Goal: Task Accomplishment & Management: Manage account settings

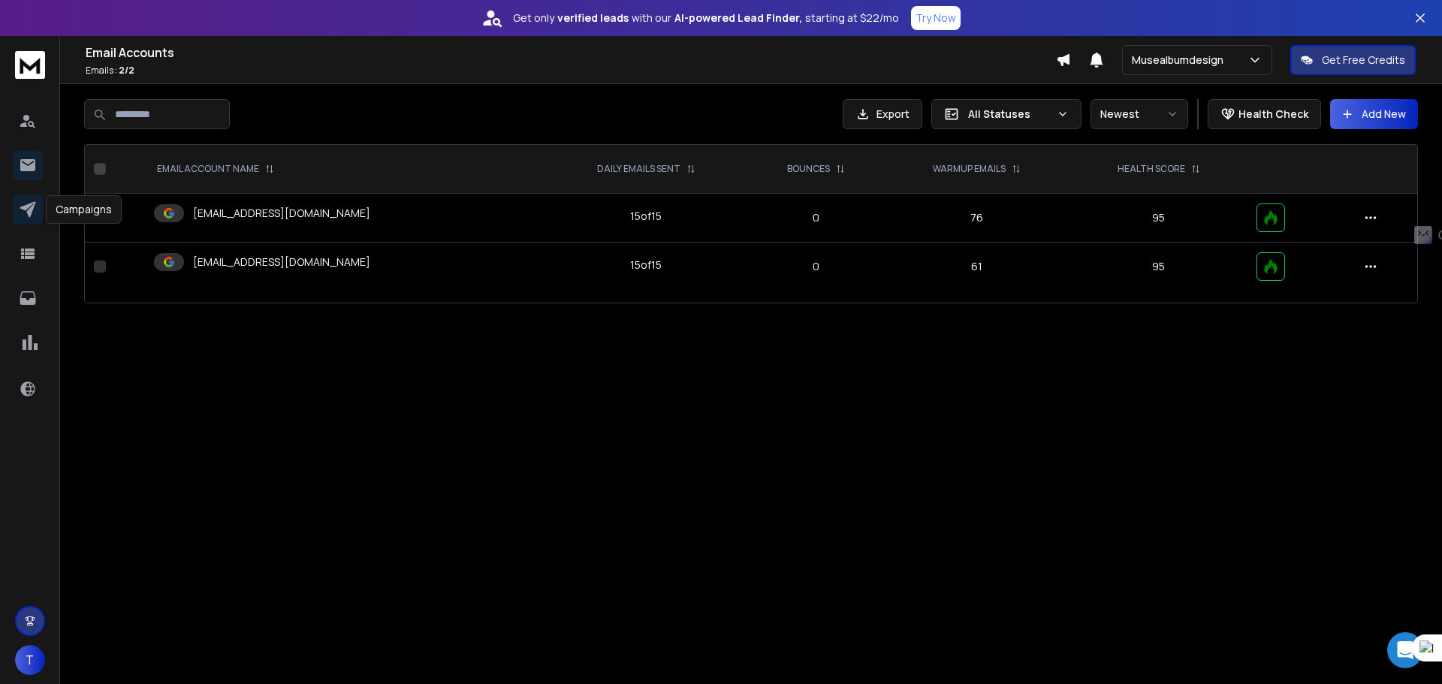
click at [29, 207] on icon at bounding box center [28, 209] width 16 height 16
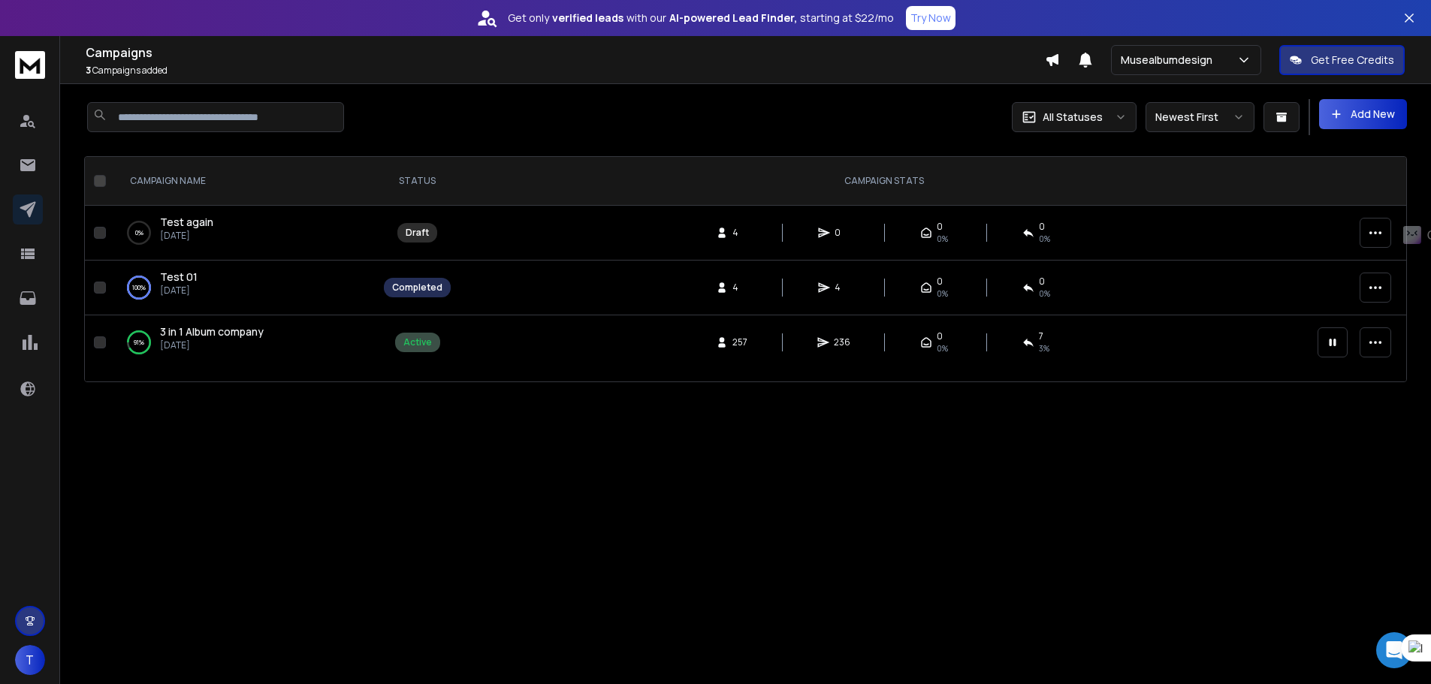
click at [309, 285] on div "100 % Test 01 7 days ago" at bounding box center [243, 288] width 233 height 36
click at [302, 223] on div "0 % Test again 6 days ago" at bounding box center [243, 233] width 233 height 36
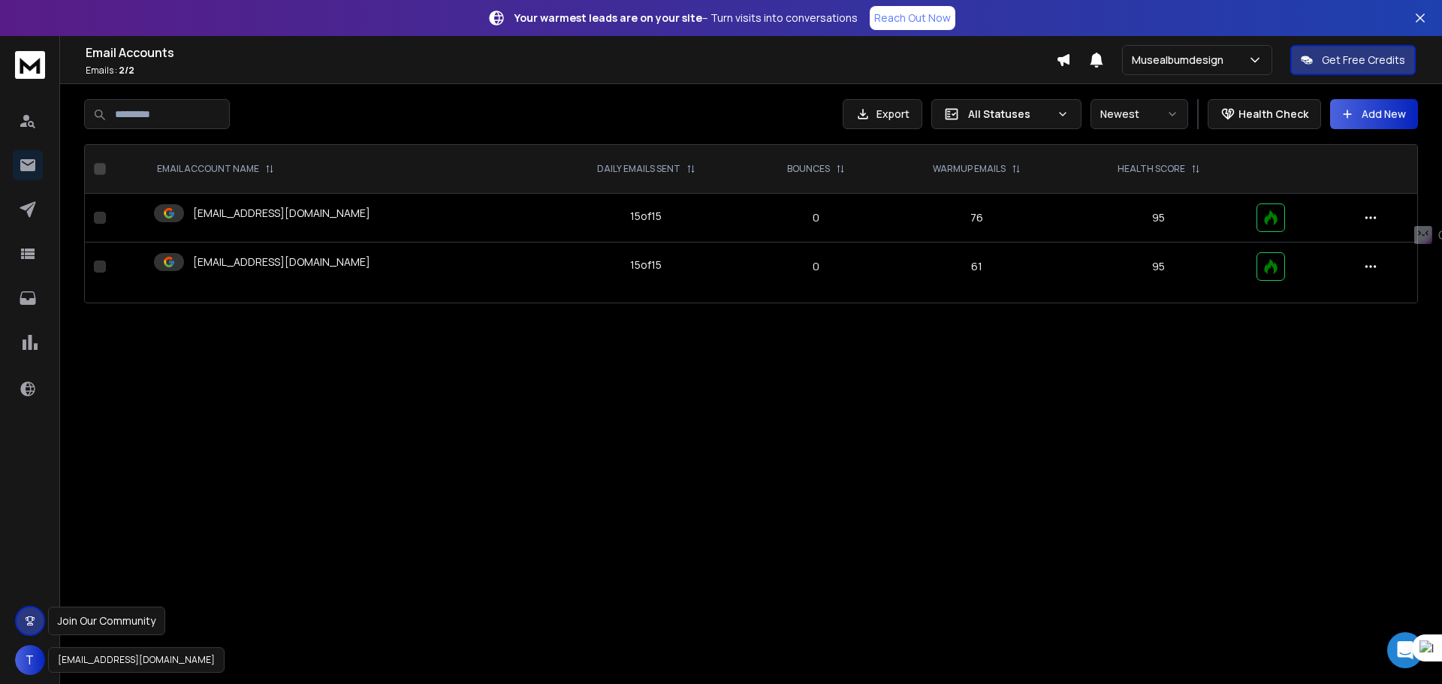
click at [28, 659] on span "T" at bounding box center [30, 660] width 30 height 30
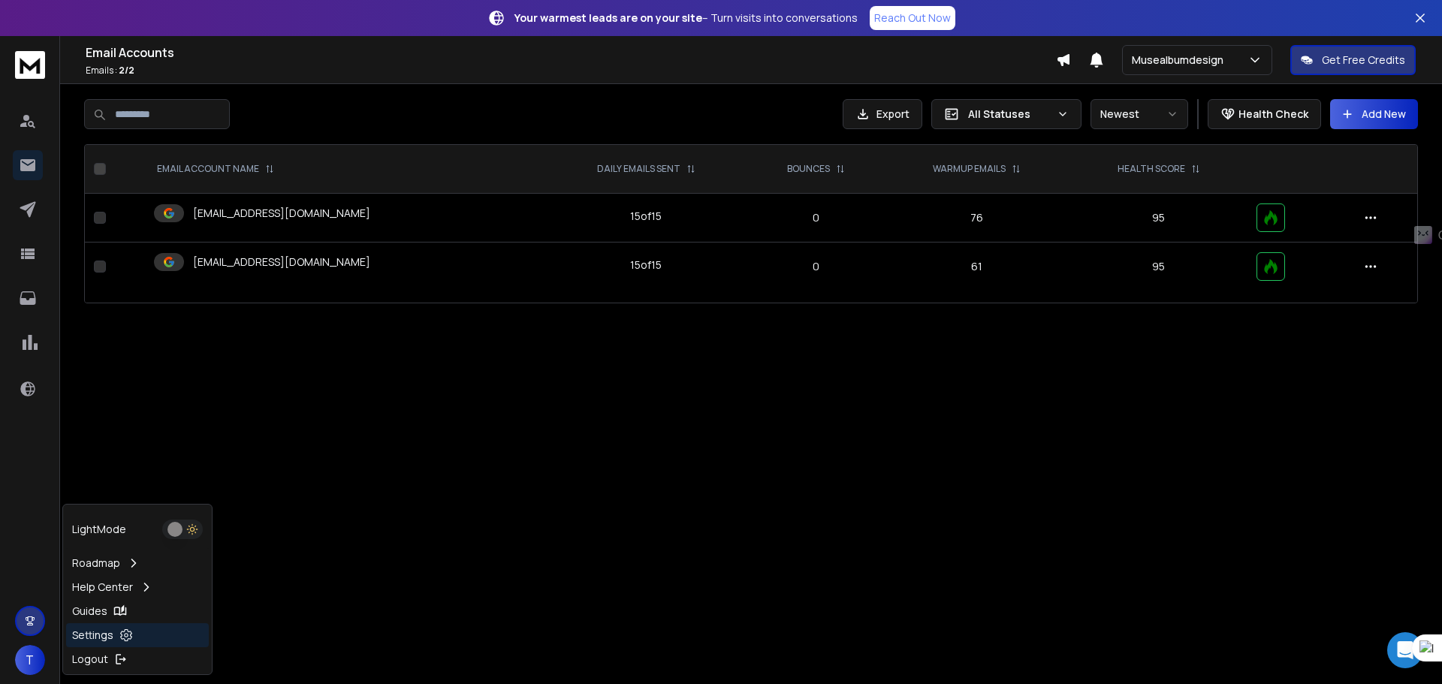
click at [107, 631] on p "Settings" at bounding box center [92, 635] width 41 height 15
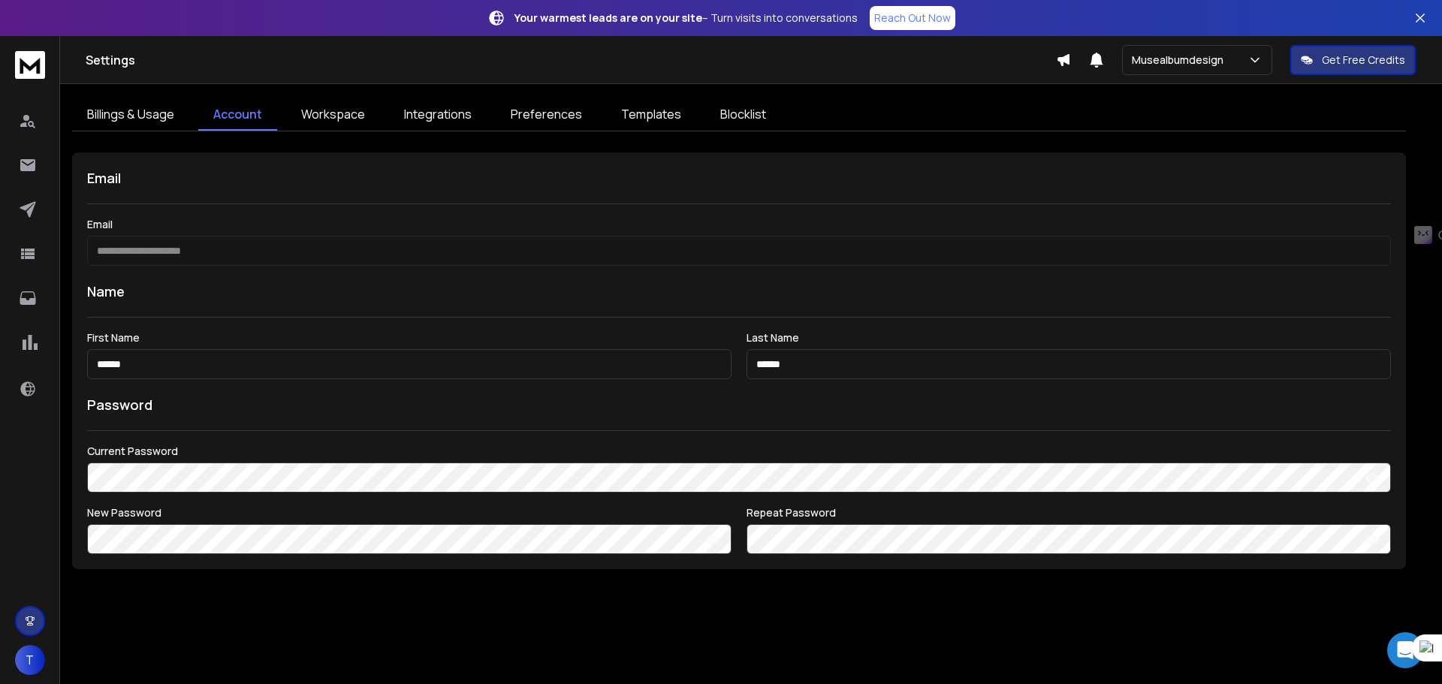
click at [137, 118] on link "Billings & Usage" at bounding box center [130, 115] width 117 height 32
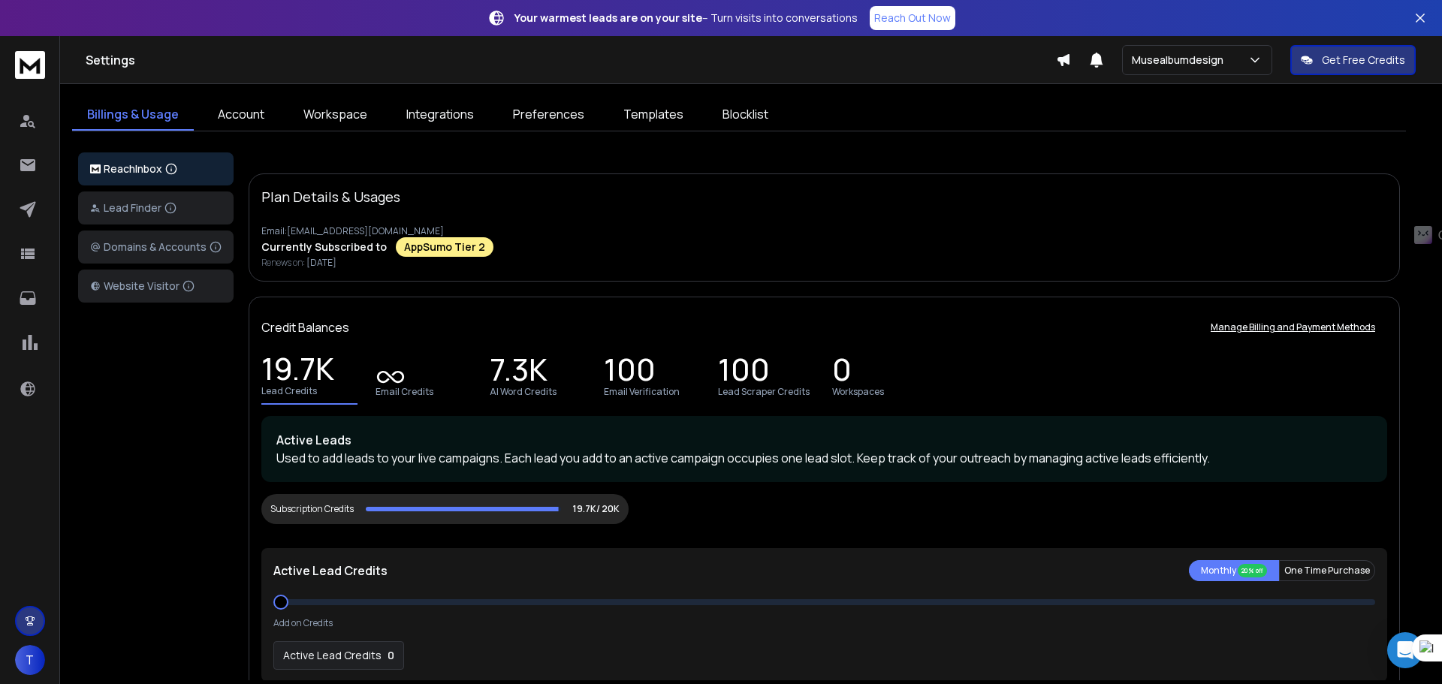
click at [384, 392] on p "Email Credits" at bounding box center [405, 392] width 58 height 12
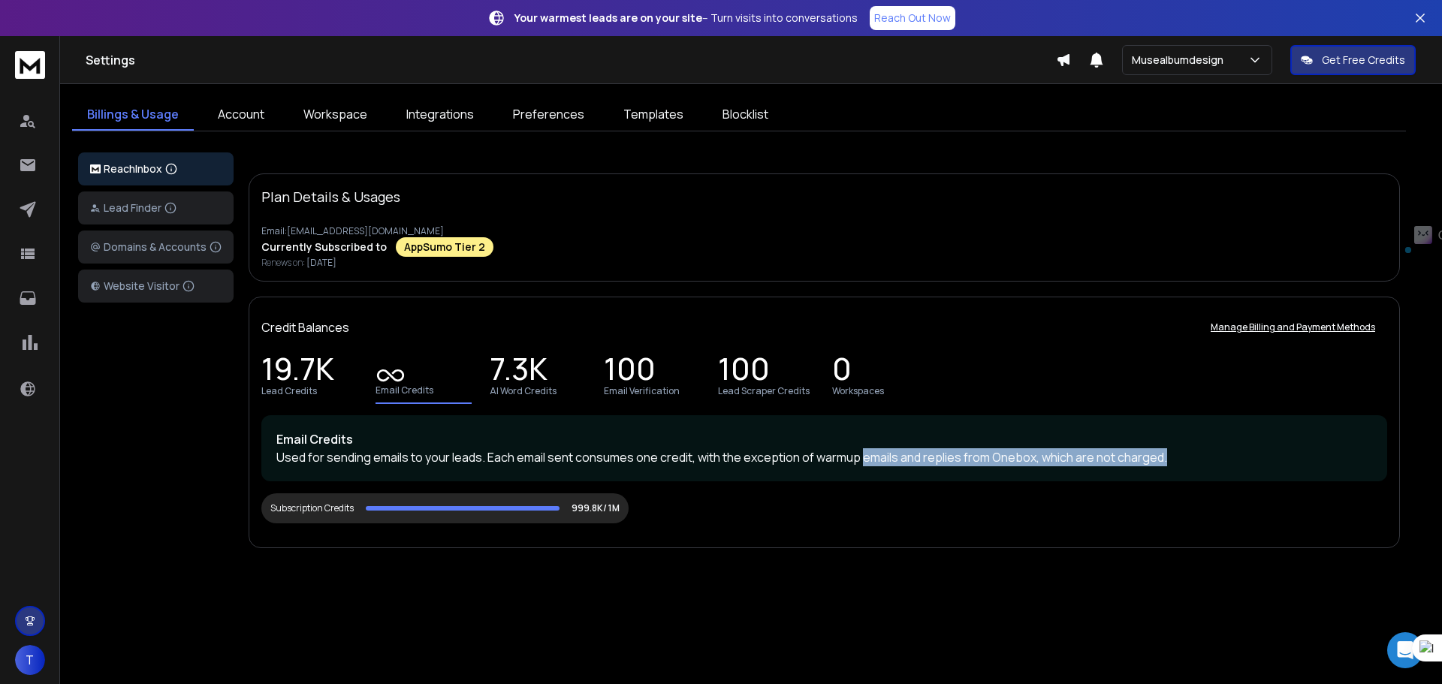
drag, startPoint x: 862, startPoint y: 457, endPoint x: 1180, endPoint y: 463, distance: 317.8
click at [1173, 463] on p "Used for sending emails to your leads. Each email sent consumes one credit, wit…" at bounding box center [824, 457] width 1096 height 18
click at [1181, 462] on p "Used for sending emails to your leads. Each email sent consumes one credit, wit…" at bounding box center [824, 457] width 1096 height 18
drag, startPoint x: 1183, startPoint y: 460, endPoint x: 752, endPoint y: 452, distance: 431.2
click at [752, 452] on p "Used for sending emails to your leads. Each email sent consumes one credit, wit…" at bounding box center [824, 457] width 1096 height 18
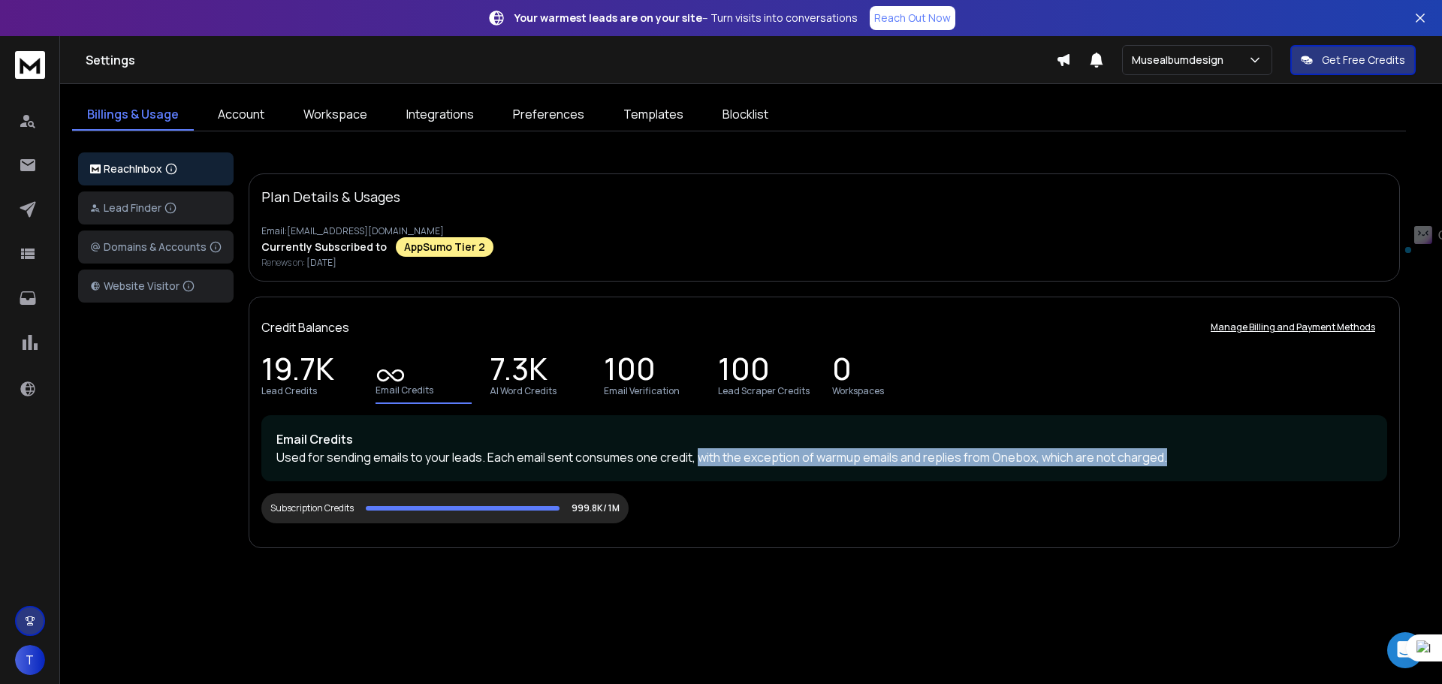
drag, startPoint x: 696, startPoint y: 457, endPoint x: 1167, endPoint y: 469, distance: 471.1
click at [1167, 469] on div "Email Credits Used for sending emails to your leads. Each email sent consumes o…" at bounding box center [824, 448] width 1126 height 66
click at [696, 454] on p "Used for sending emails to your leads. Each email sent consumes one credit, wit…" at bounding box center [824, 457] width 1096 height 18
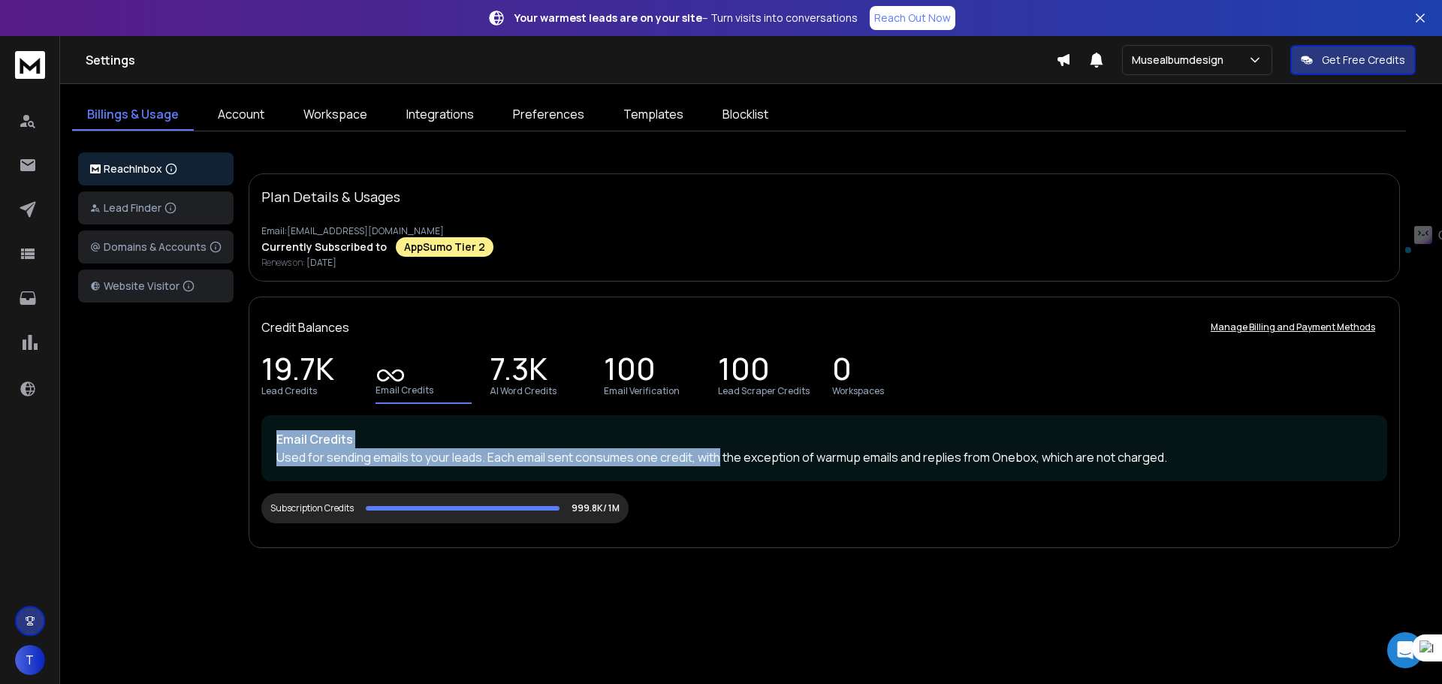
drag, startPoint x: 696, startPoint y: 454, endPoint x: 273, endPoint y: 438, distance: 424.0
click at [273, 438] on div "Email Credits Used for sending emails to your leads. Each email sent consumes o…" at bounding box center [824, 448] width 1126 height 66
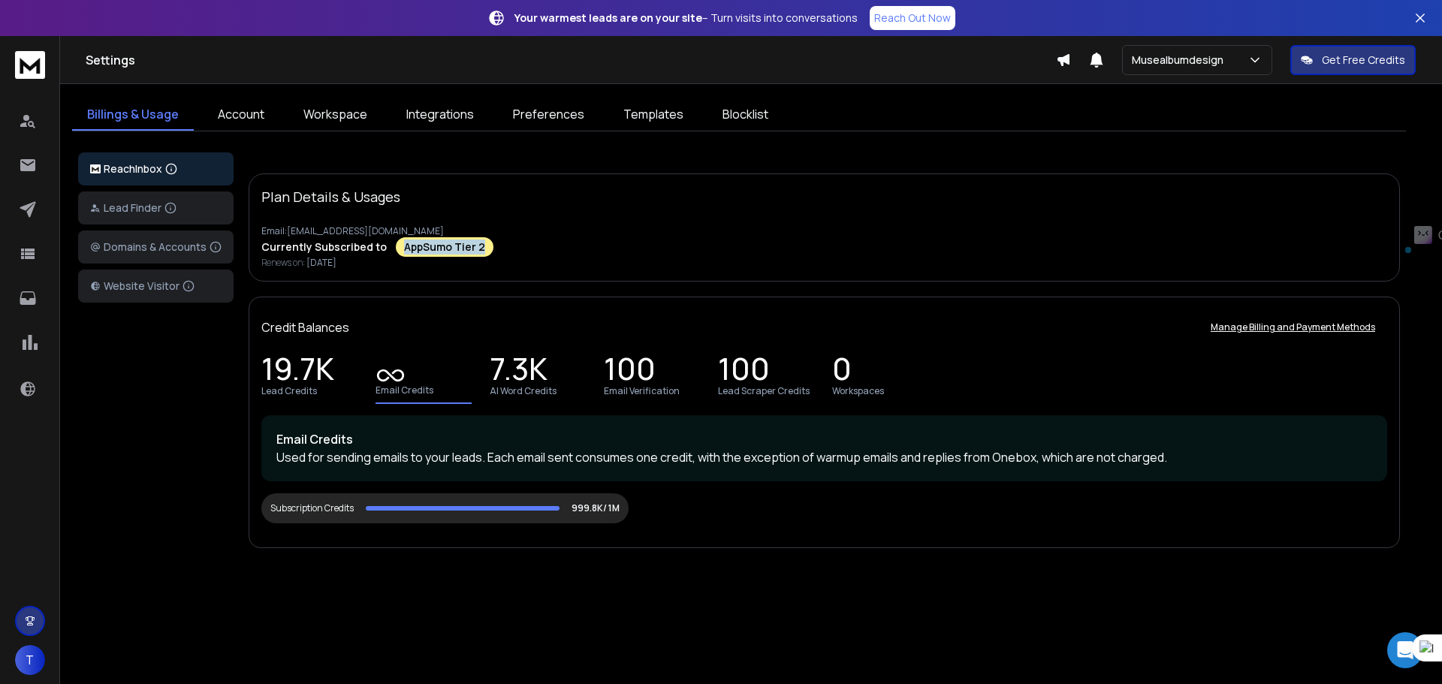
drag, startPoint x: 394, startPoint y: 249, endPoint x: 475, endPoint y: 256, distance: 82.2
click at [475, 256] on div "AppSumo Tier 2" at bounding box center [445, 247] width 98 height 20
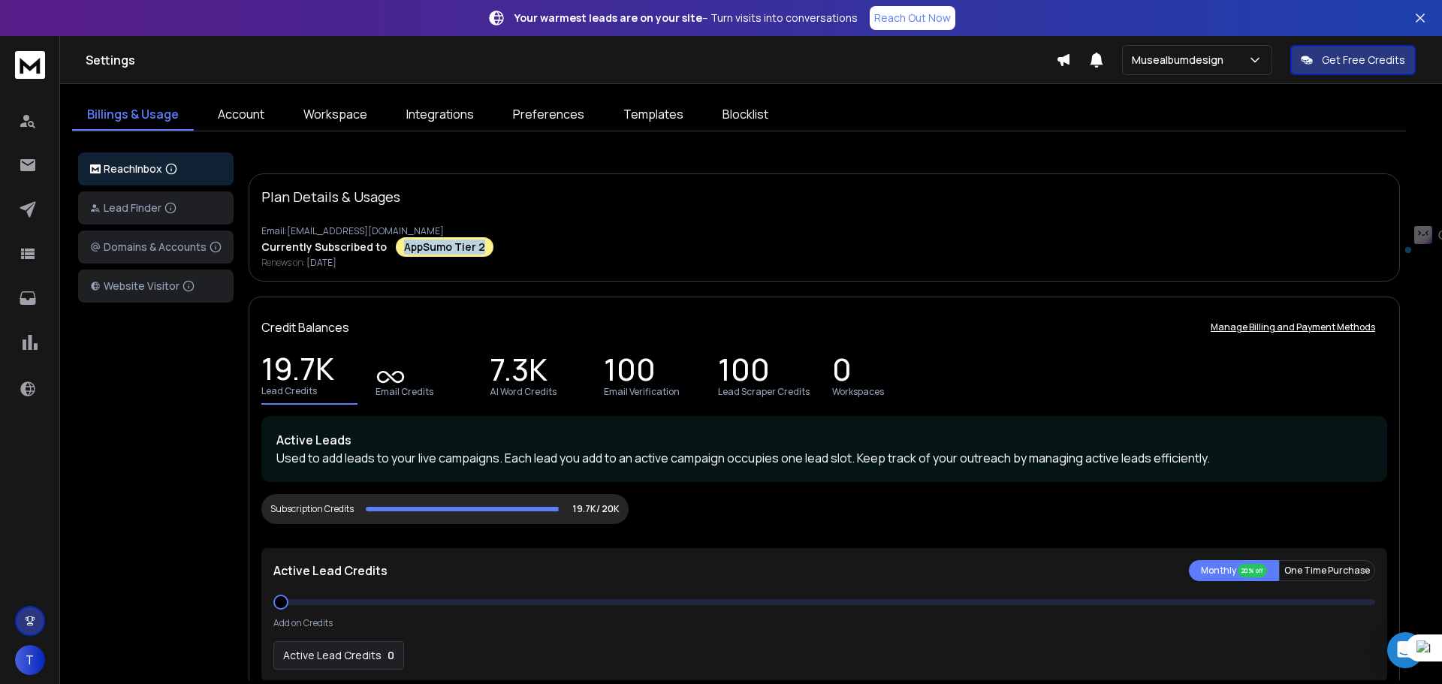
click at [307, 378] on p "19.7K" at bounding box center [297, 371] width 73 height 21
click at [391, 355] on div "Credit Balances Manage Billing and Payment Methods 19.7K Lead Credits Email Cre…" at bounding box center [825, 497] width 1152 height 401
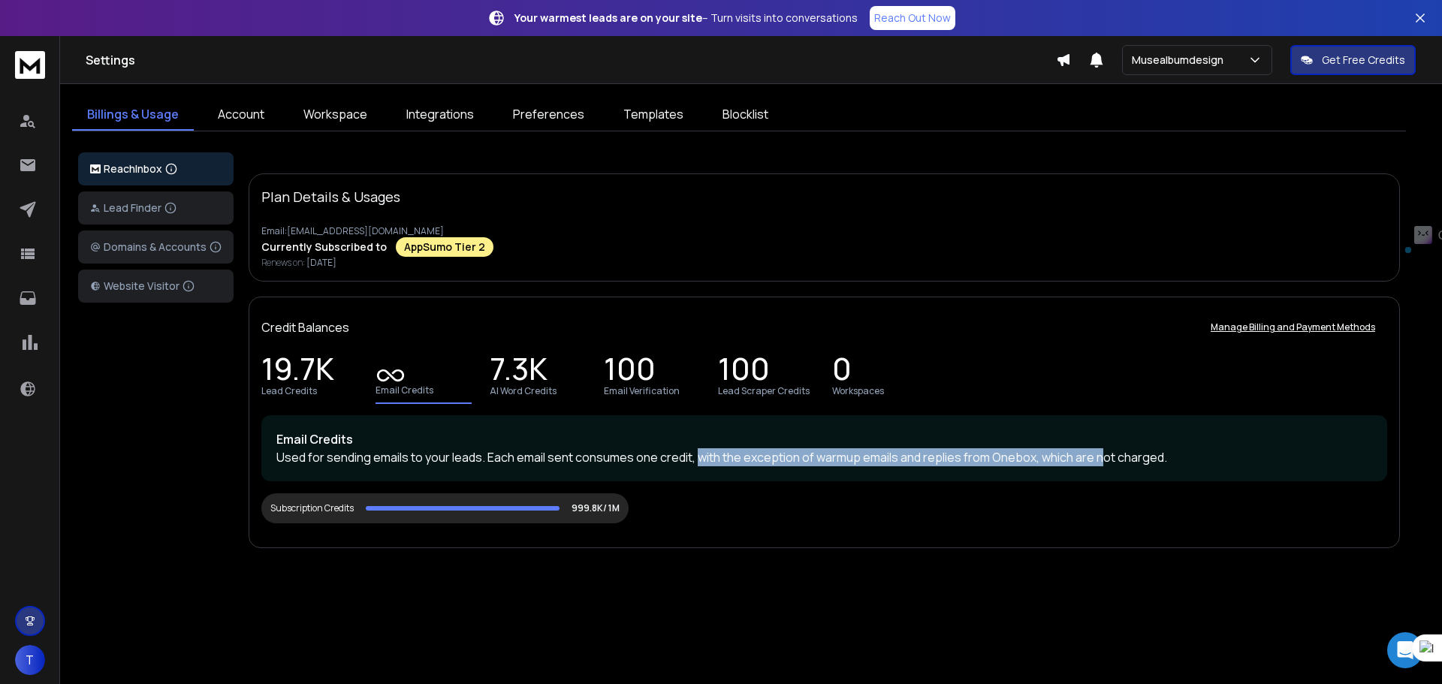
drag, startPoint x: 696, startPoint y: 457, endPoint x: 1105, endPoint y: 467, distance: 409.5
click at [1105, 467] on div "Email Credits Used for sending emails to your leads. Each email sent consumes o…" at bounding box center [824, 448] width 1126 height 66
click at [1048, 469] on div "Email Credits Used for sending emails to your leads. Each email sent consumes o…" at bounding box center [824, 448] width 1126 height 66
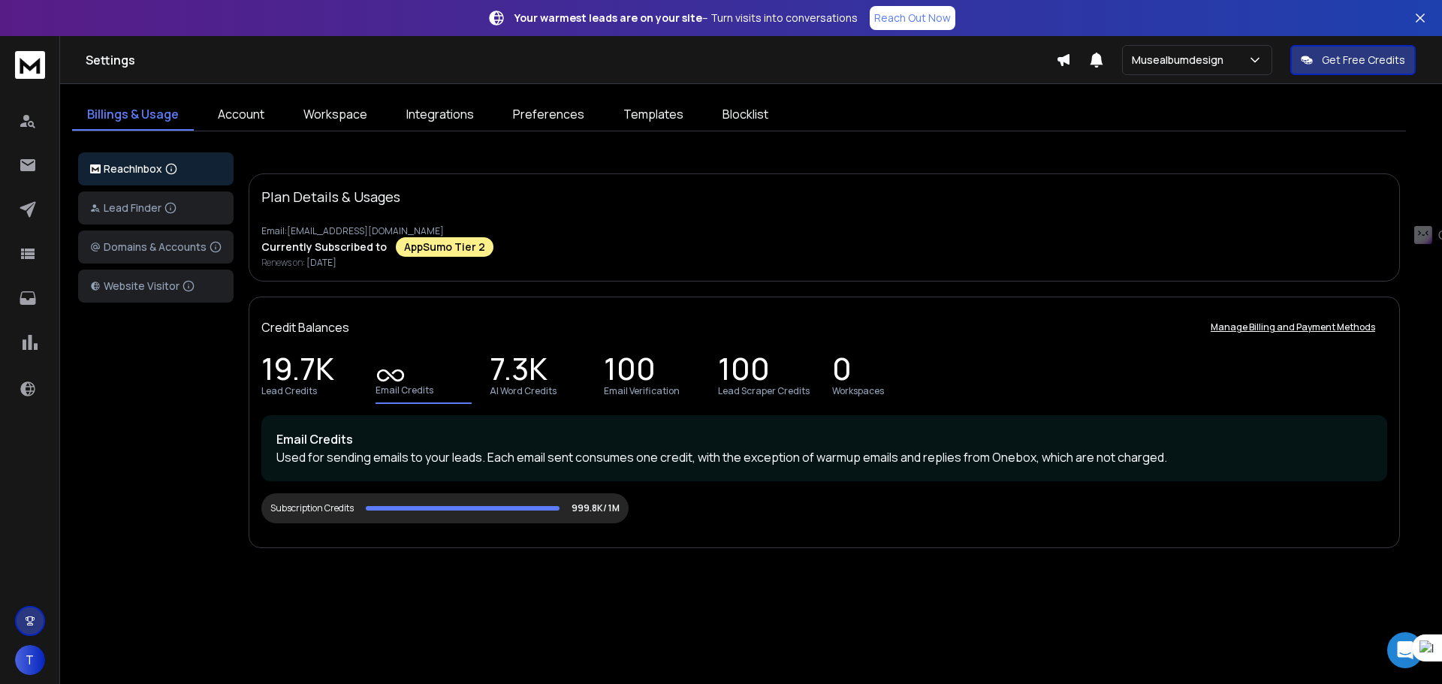
click at [542, 507] on div at bounding box center [463, 508] width 194 height 5
click at [204, 219] on button "Lead Finder" at bounding box center [155, 208] width 155 height 33
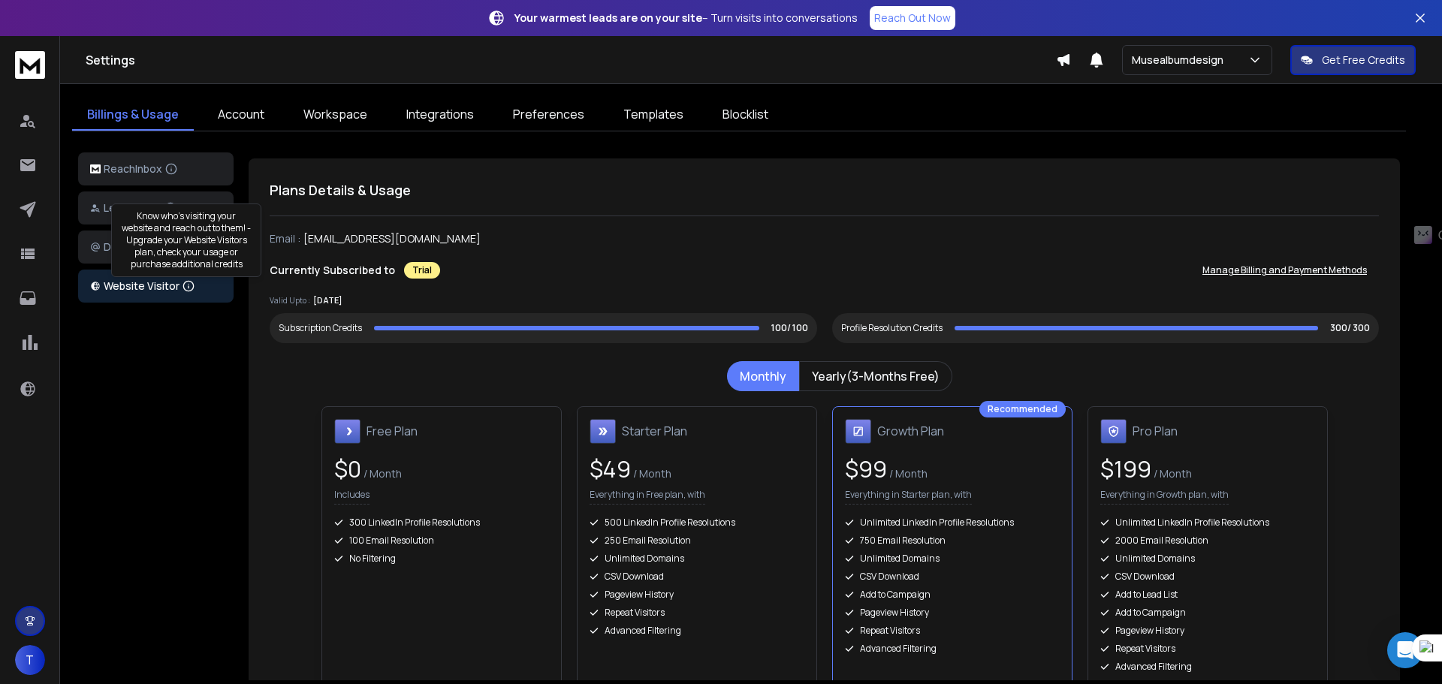
click at [183, 286] on circle "button" at bounding box center [188, 286] width 10 height 10
click at [253, 107] on link "Account" at bounding box center [241, 115] width 77 height 32
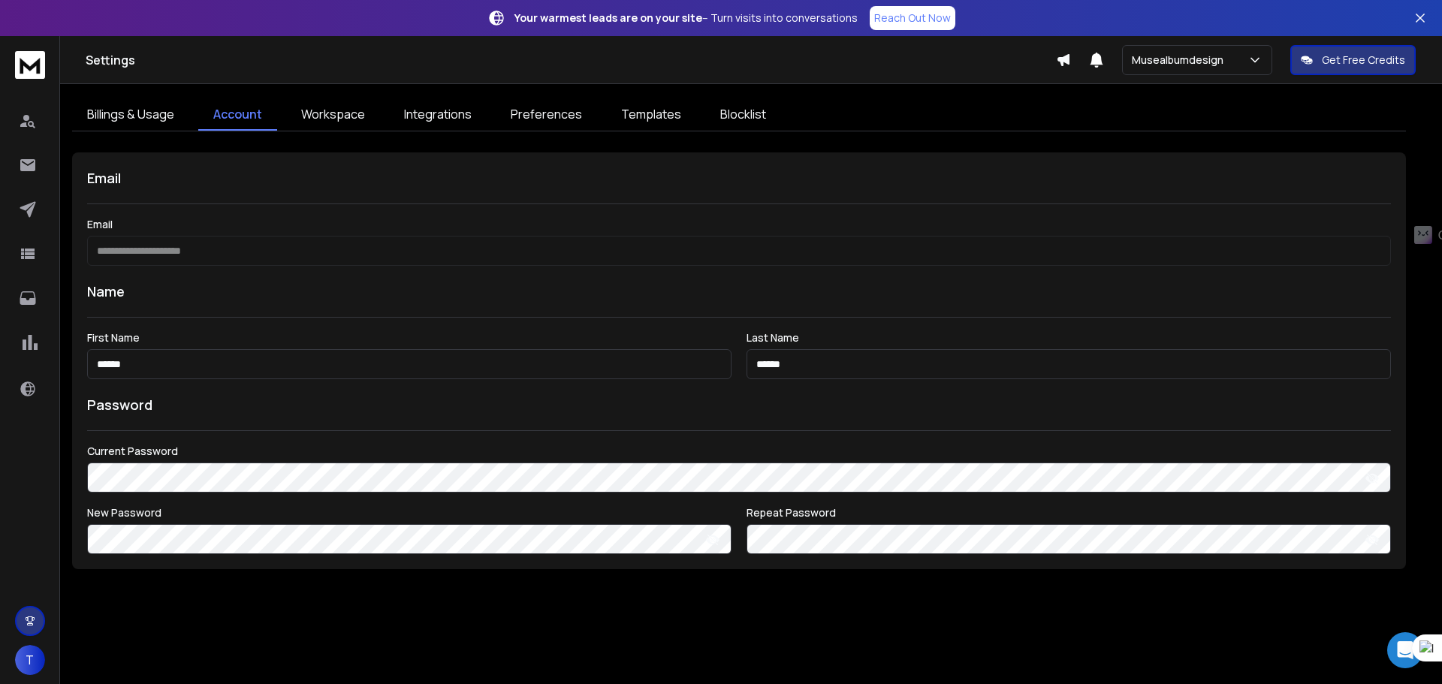
click at [356, 113] on link "Workspace" at bounding box center [333, 115] width 94 height 32
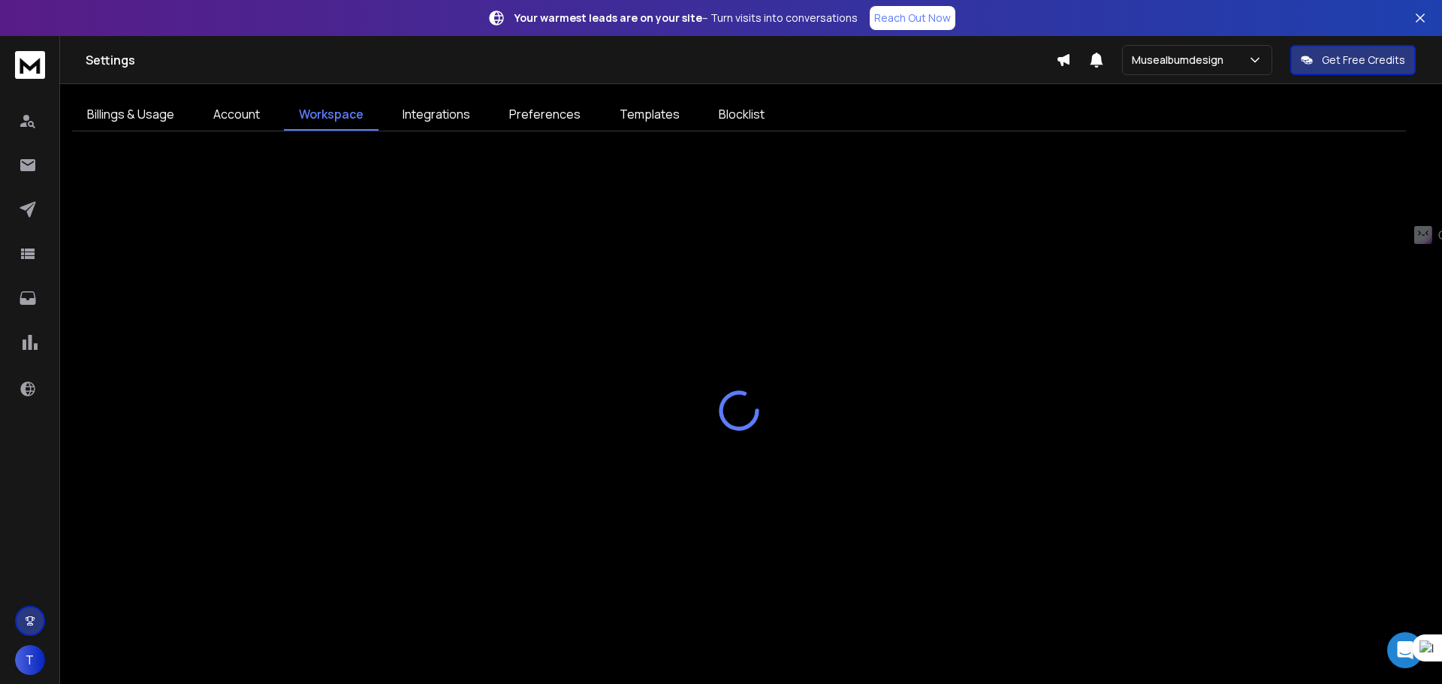
click at [433, 112] on link "Integrations" at bounding box center [437, 115] width 98 height 32
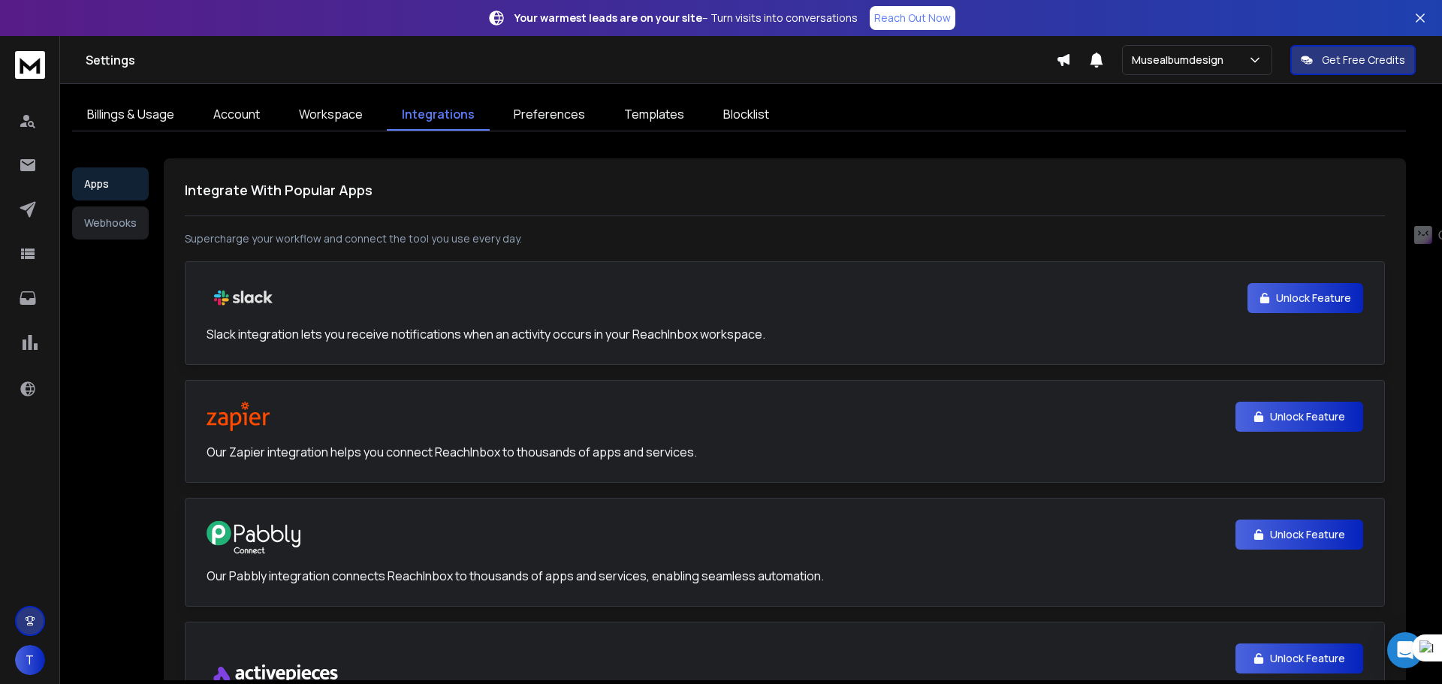
click at [526, 114] on link "Preferences" at bounding box center [549, 115] width 101 height 32
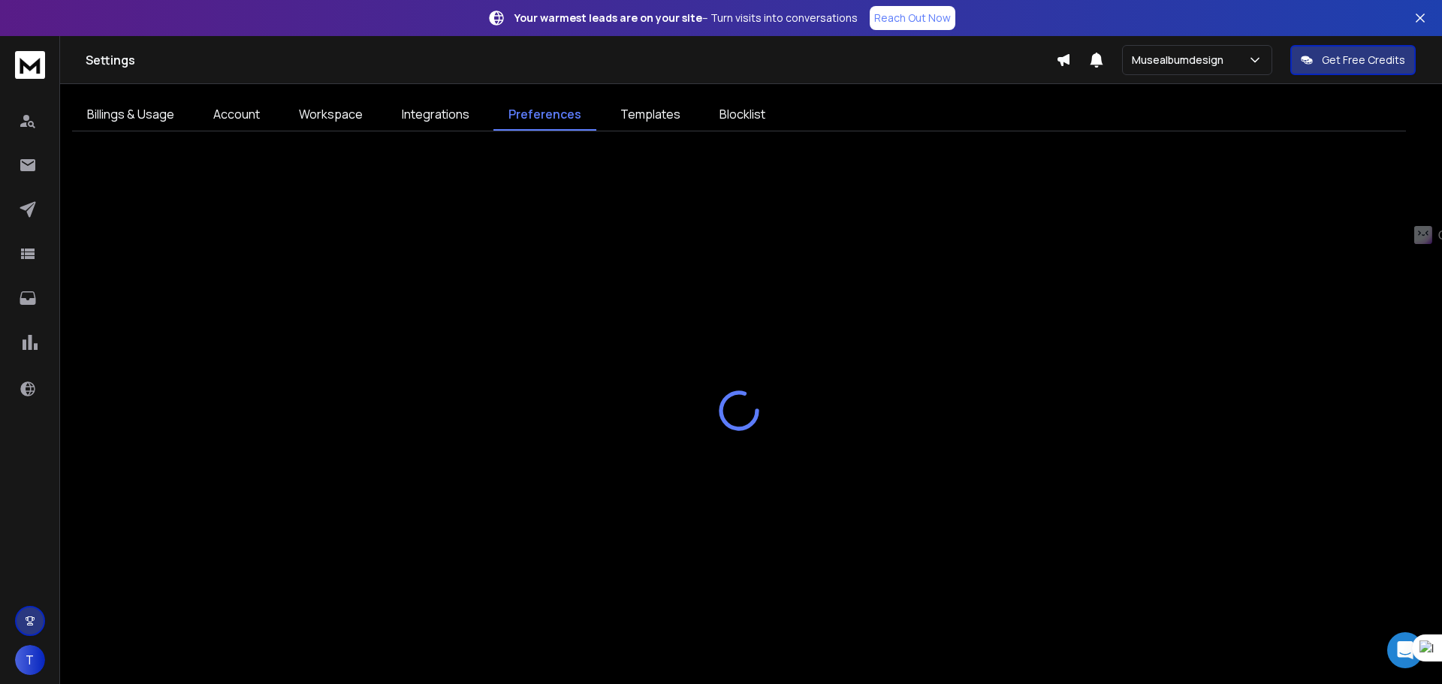
click at [644, 121] on link "Templates" at bounding box center [650, 115] width 90 height 32
click at [715, 114] on link "Blocklist" at bounding box center [744, 115] width 76 height 32
